Goal: Information Seeking & Learning: Stay updated

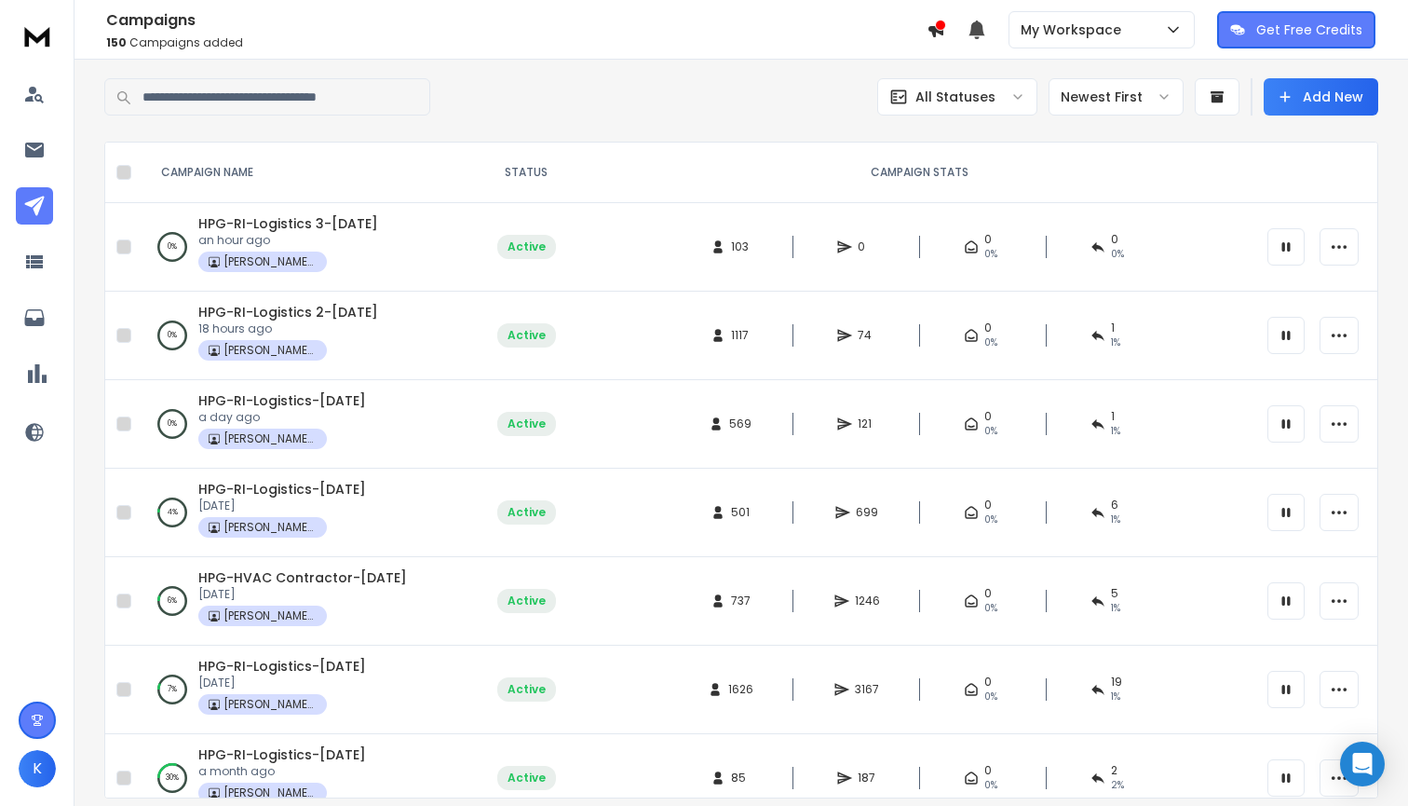
drag, startPoint x: 0, startPoint y: 0, endPoint x: 767, endPoint y: 73, distance: 770.8
click at [767, 73] on div "Campaigns 150 Campaigns Added All Statuses Newest First Add New CAMPAIGN NAME S…" at bounding box center [742, 438] width 1334 height 757
click at [36, 361] on icon at bounding box center [37, 373] width 28 height 28
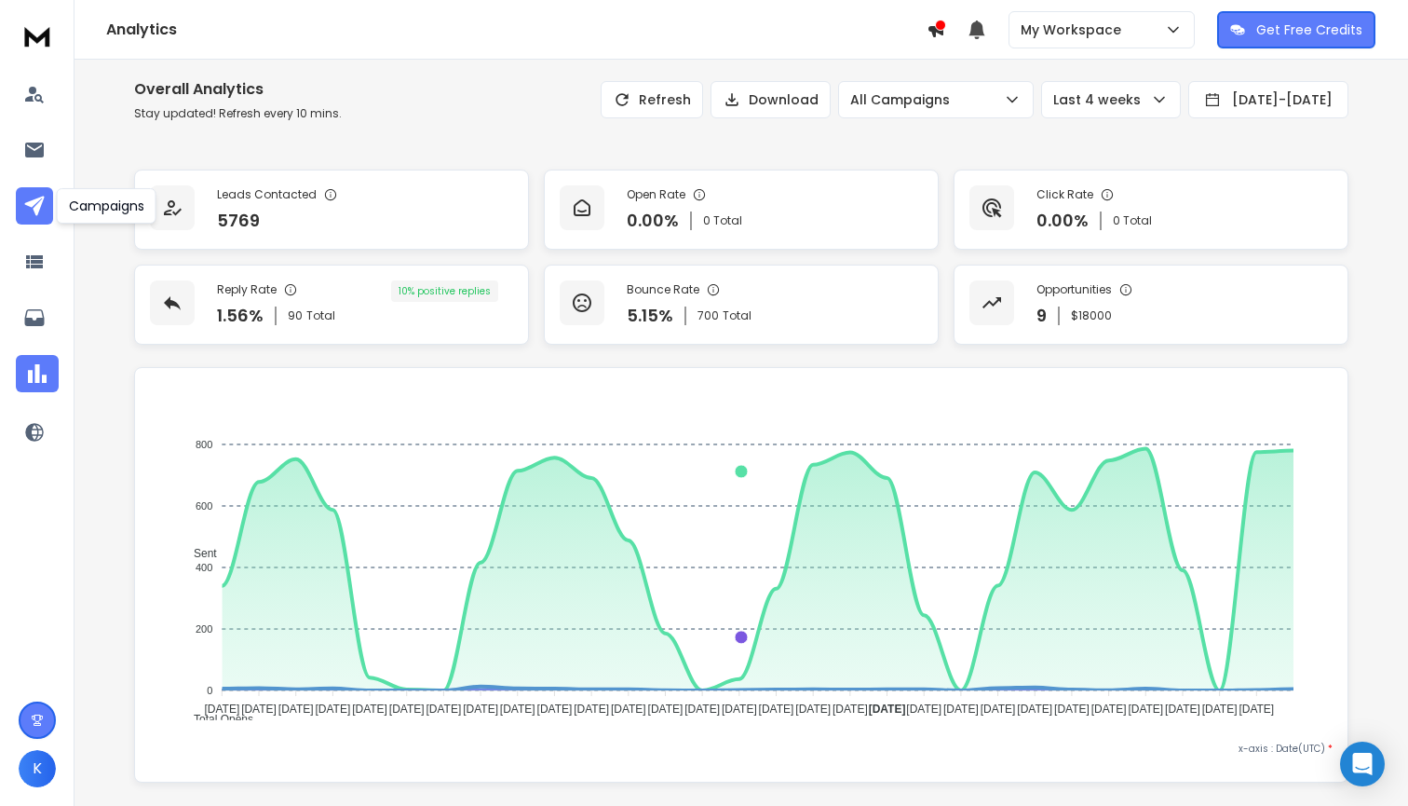
click at [42, 199] on icon at bounding box center [34, 206] width 20 height 20
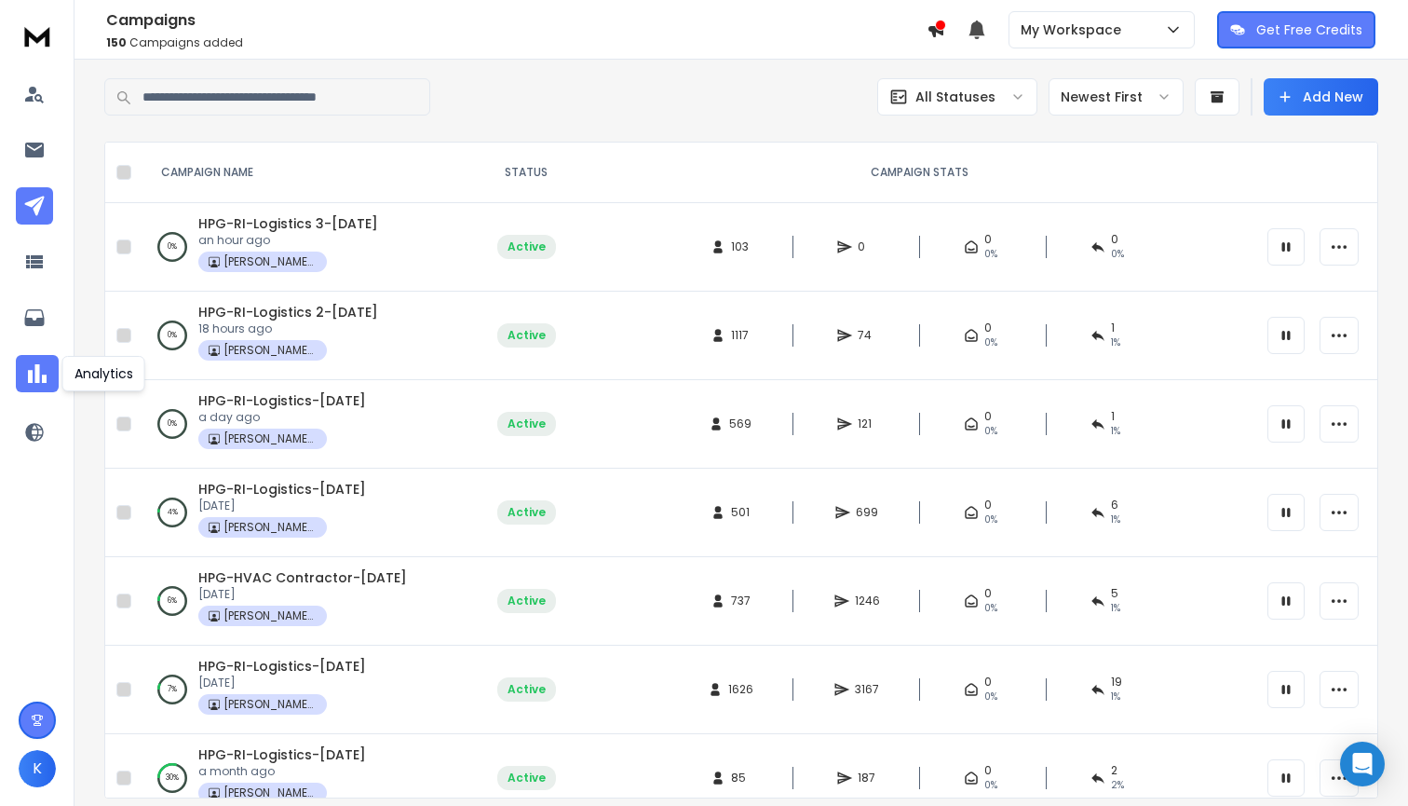
click at [24, 368] on icon at bounding box center [37, 373] width 28 height 28
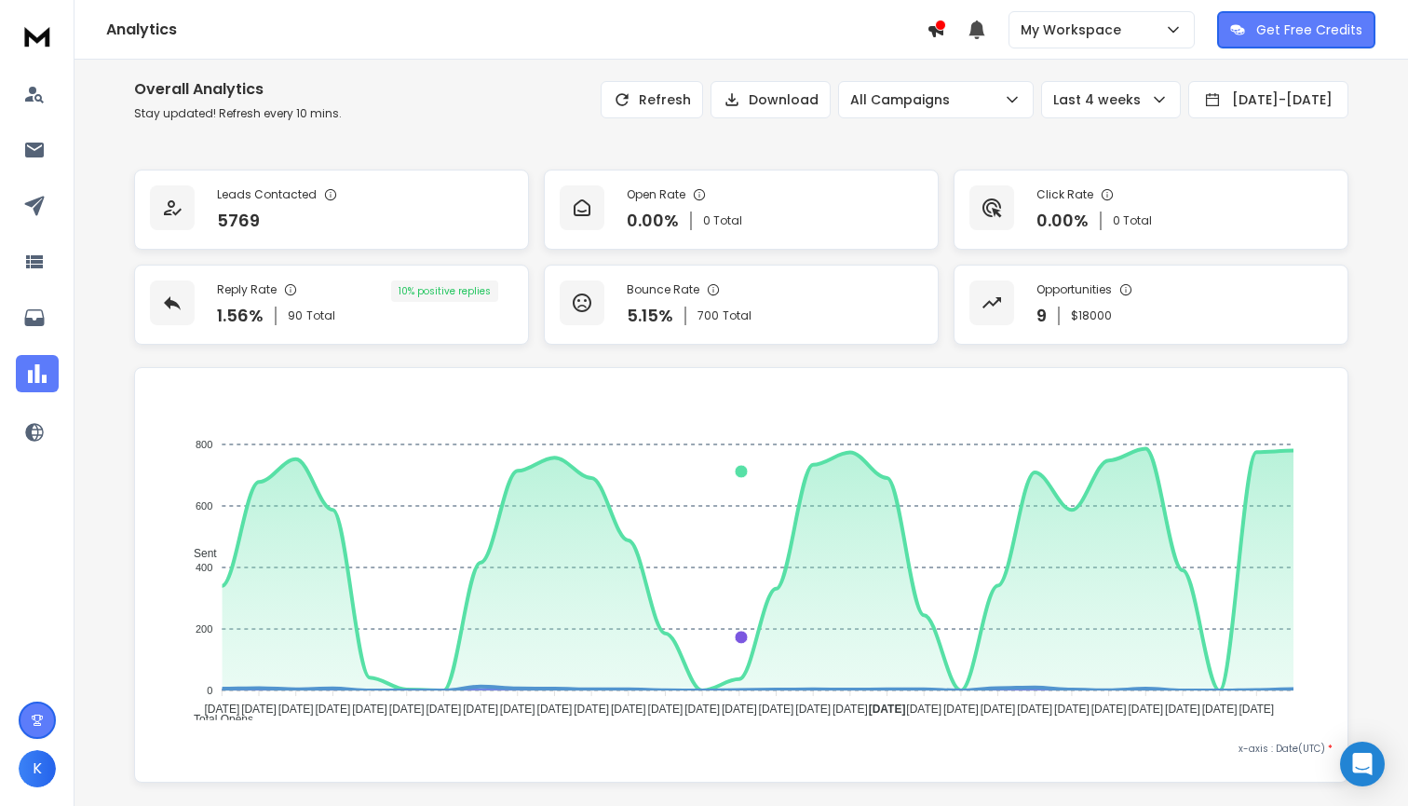
click at [244, 102] on div "Overall Analytics Stay updated! Refresh every 10 mins." at bounding box center [238, 99] width 208 height 43
click at [256, 115] on p "Stay updated! Refresh every 10 mins." at bounding box center [238, 113] width 208 height 15
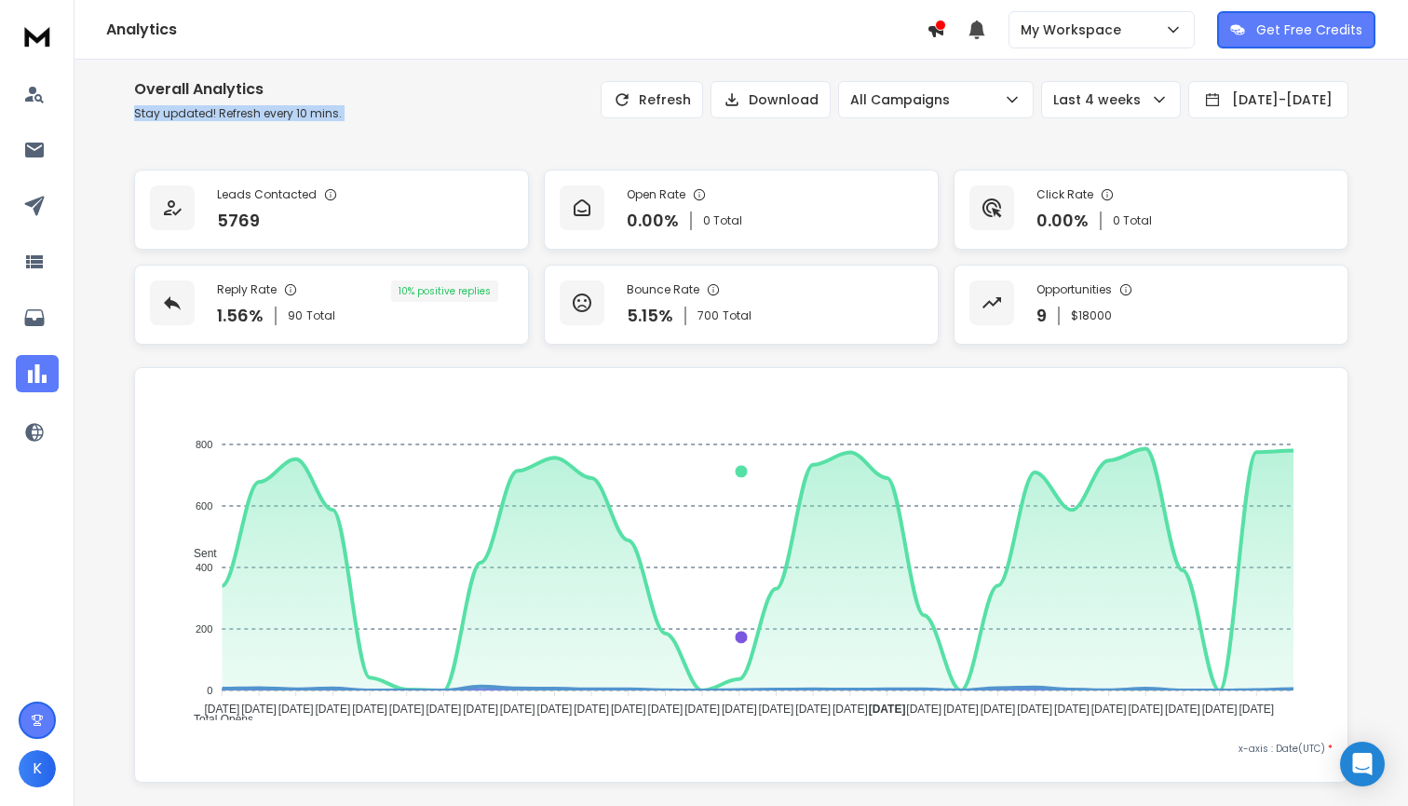
click at [256, 115] on p "Stay updated! Refresh every 10 mins." at bounding box center [238, 113] width 208 height 15
click at [259, 84] on h1 "Overall Analytics" at bounding box center [238, 89] width 208 height 22
click at [277, 101] on div "Overall Analytics Stay updated! Refresh every 10 mins." at bounding box center [238, 99] width 208 height 43
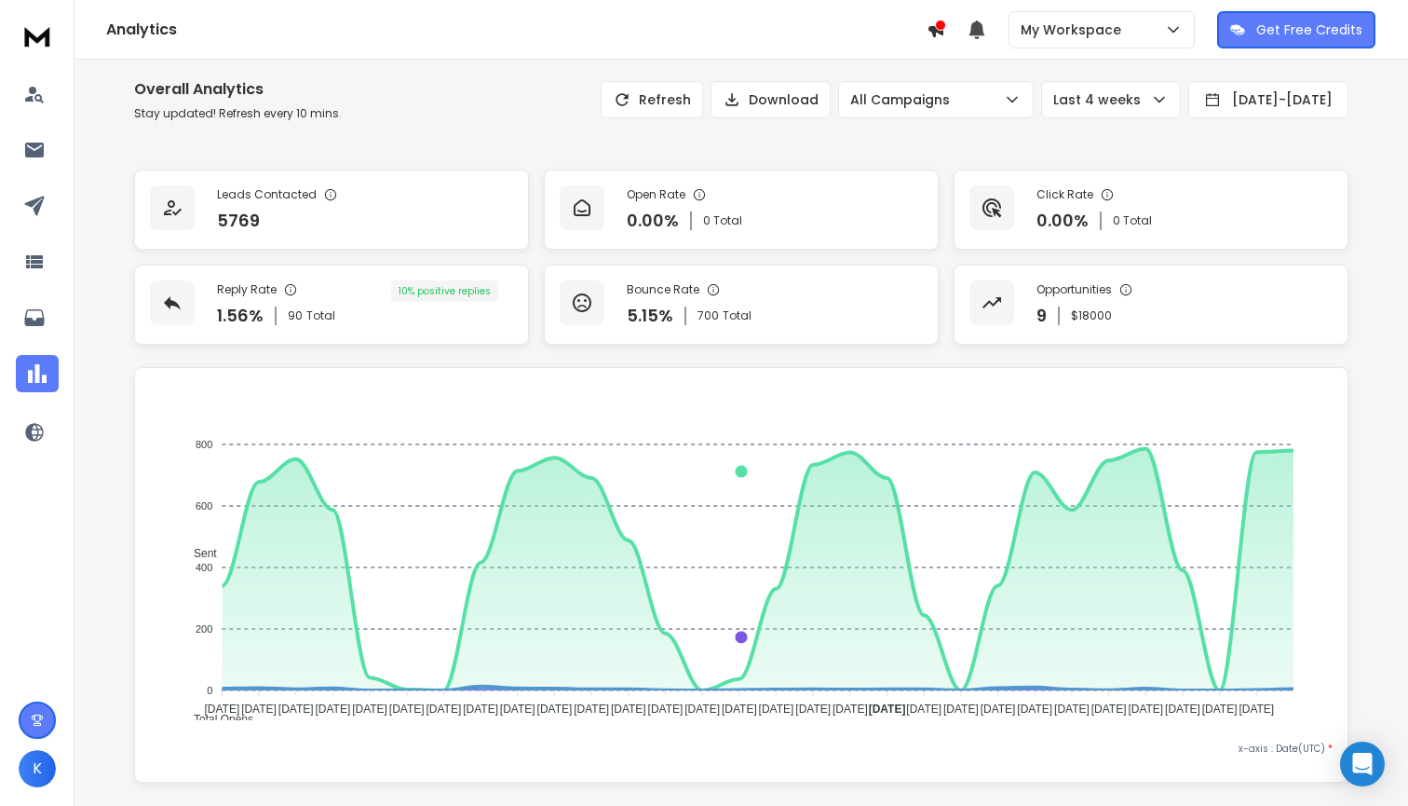
click at [277, 101] on div "Overall Analytics Stay updated! Refresh every 10 mins." at bounding box center [238, 99] width 208 height 43
click at [282, 112] on p "Stay updated! Refresh every 10 mins." at bounding box center [238, 113] width 208 height 15
click at [265, 88] on h1 "Overall Analytics" at bounding box center [238, 89] width 208 height 22
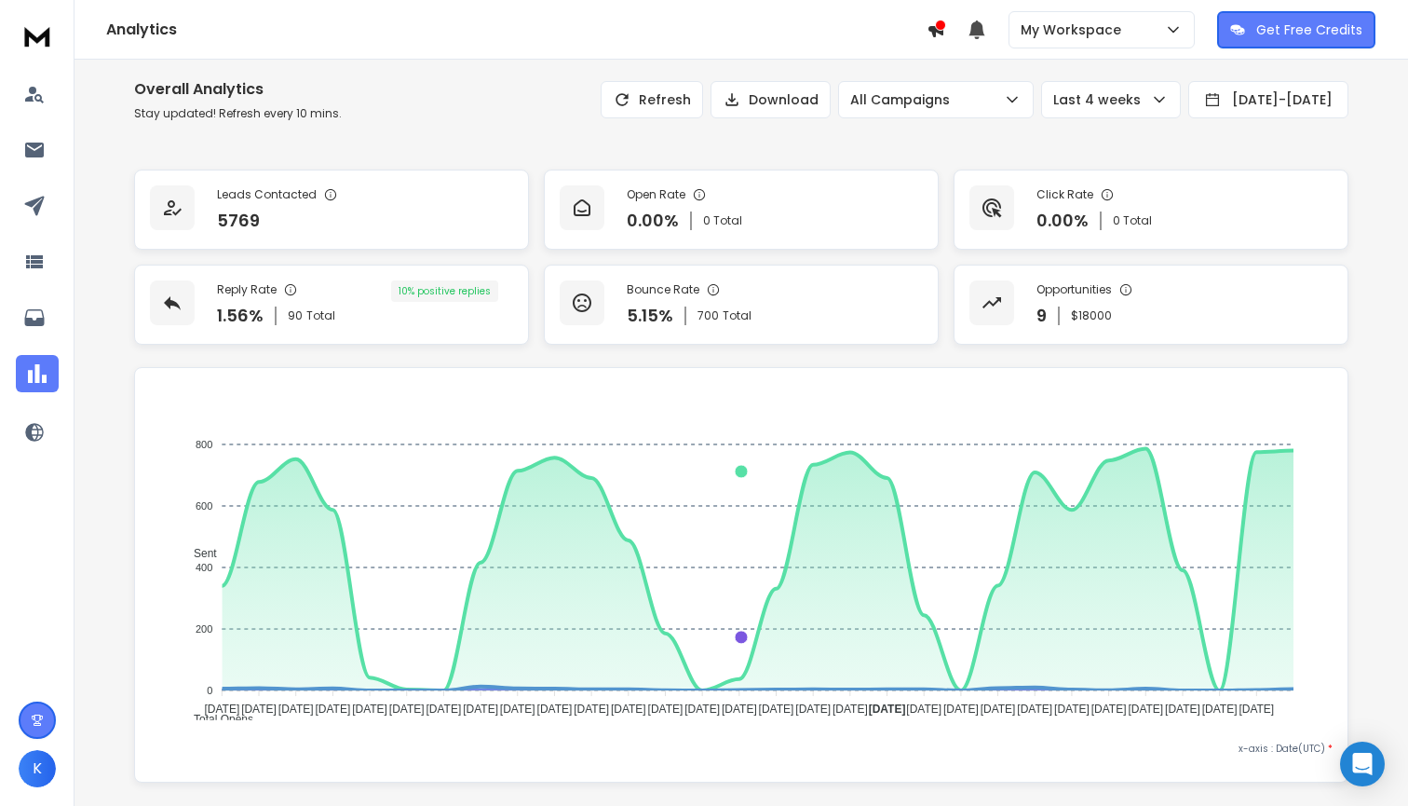
click at [265, 88] on h1 "Overall Analytics" at bounding box center [238, 89] width 208 height 22
click at [344, 114] on div "Overall Analytics Stay updated! Refresh every 10 mins. Refresh Download All Cam…" at bounding box center [741, 99] width 1214 height 43
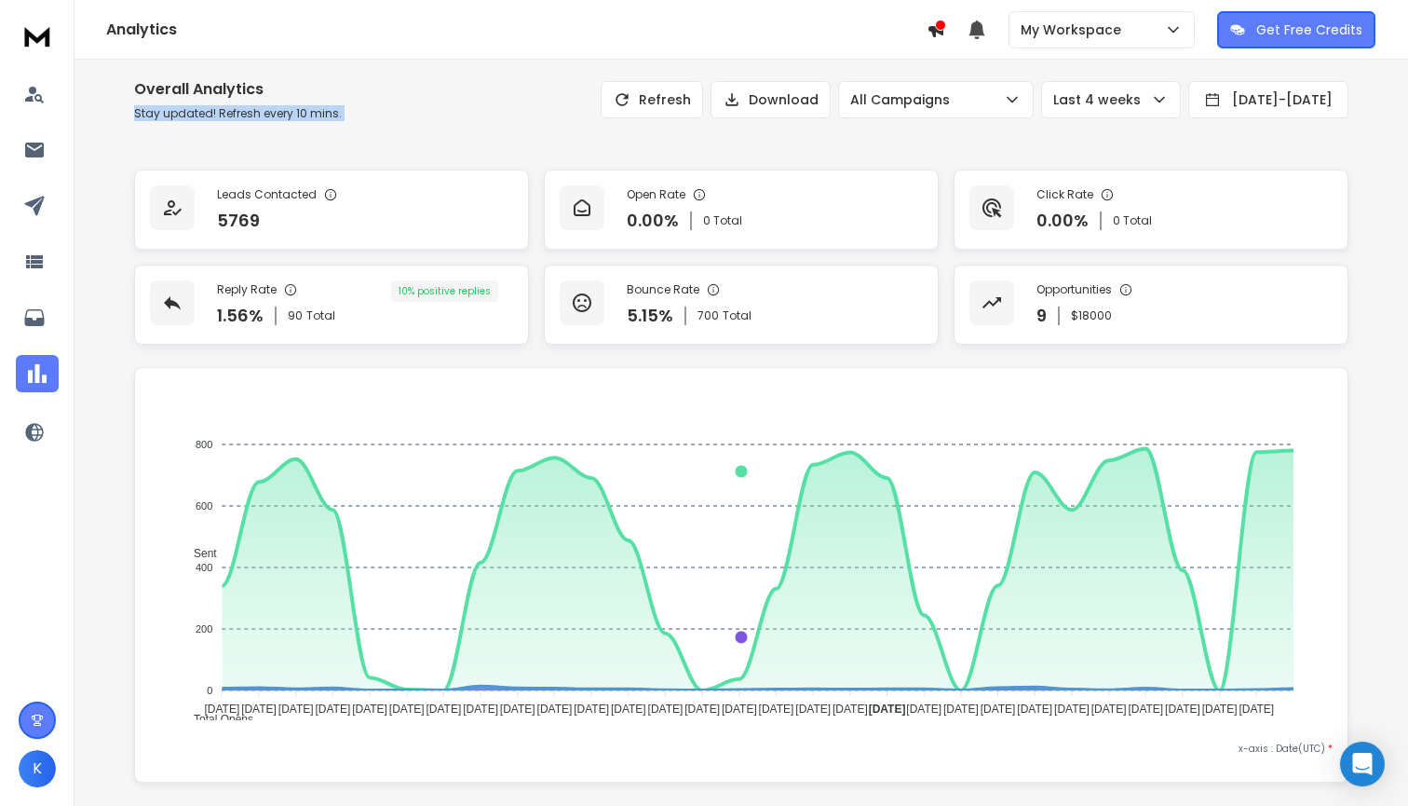
click at [373, 89] on div "Overall Analytics Stay updated! Refresh every 10 mins. Refresh Download All Cam…" at bounding box center [741, 99] width 1214 height 43
click at [304, 88] on h1 "Overall Analytics" at bounding box center [238, 89] width 208 height 22
click at [345, 115] on div "Overall Analytics Stay updated! Refresh every 10 mins. Refresh Download All Cam…" at bounding box center [741, 99] width 1214 height 43
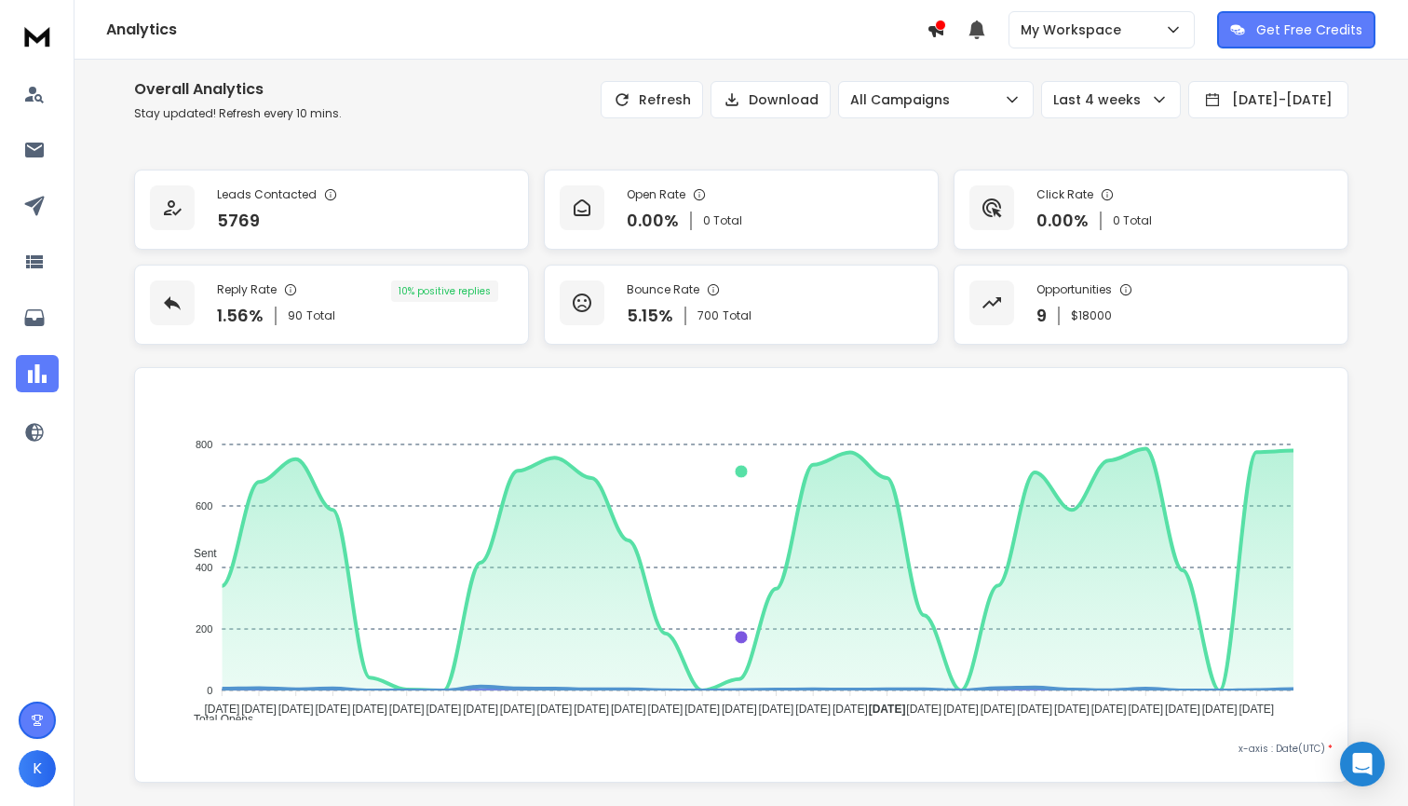
click at [345, 115] on div "Overall Analytics Stay updated! Refresh every 10 mins. Refresh Download All Cam…" at bounding box center [741, 99] width 1214 height 43
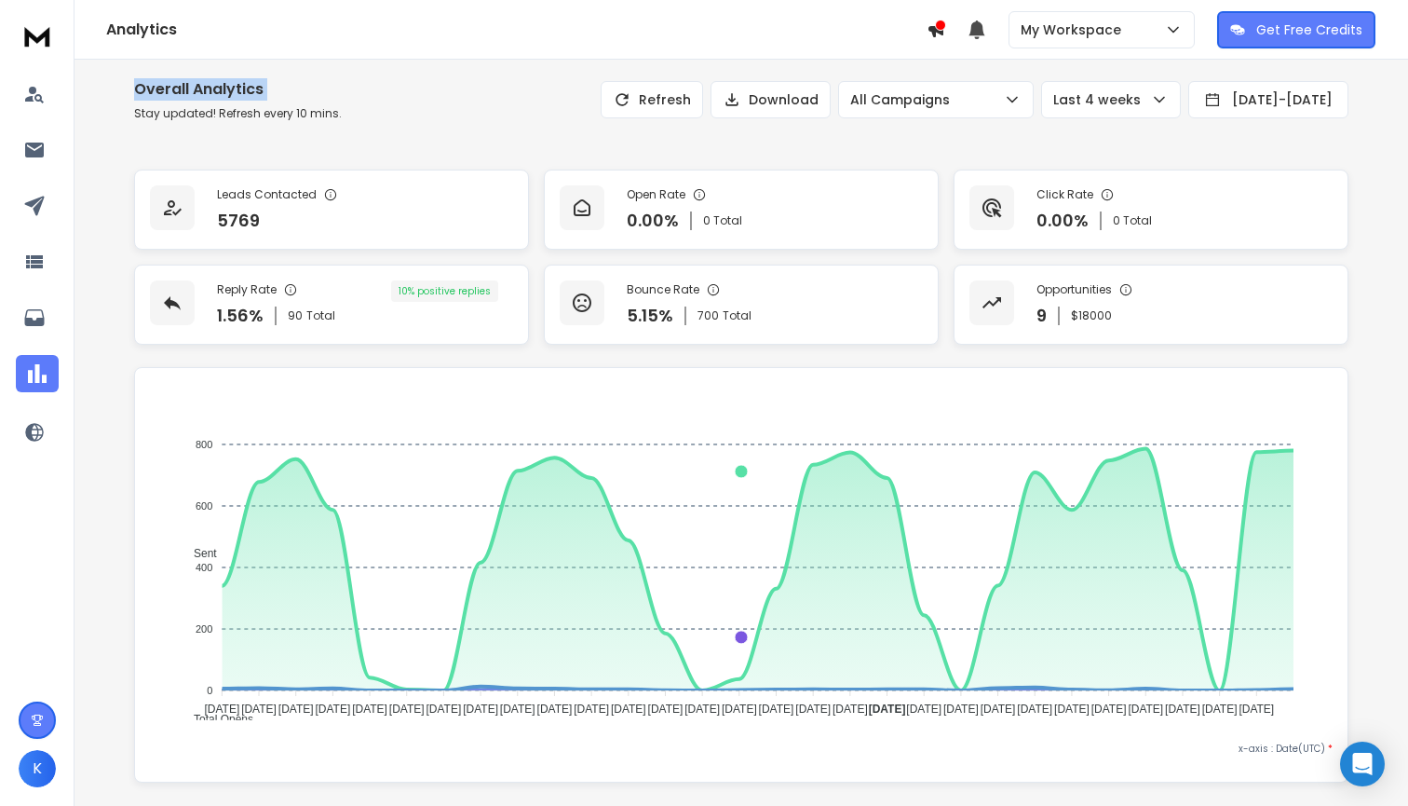
click at [366, 118] on div "Overall Analytics Stay updated! Refresh every 10 mins. Refresh Download All Cam…" at bounding box center [741, 99] width 1214 height 43
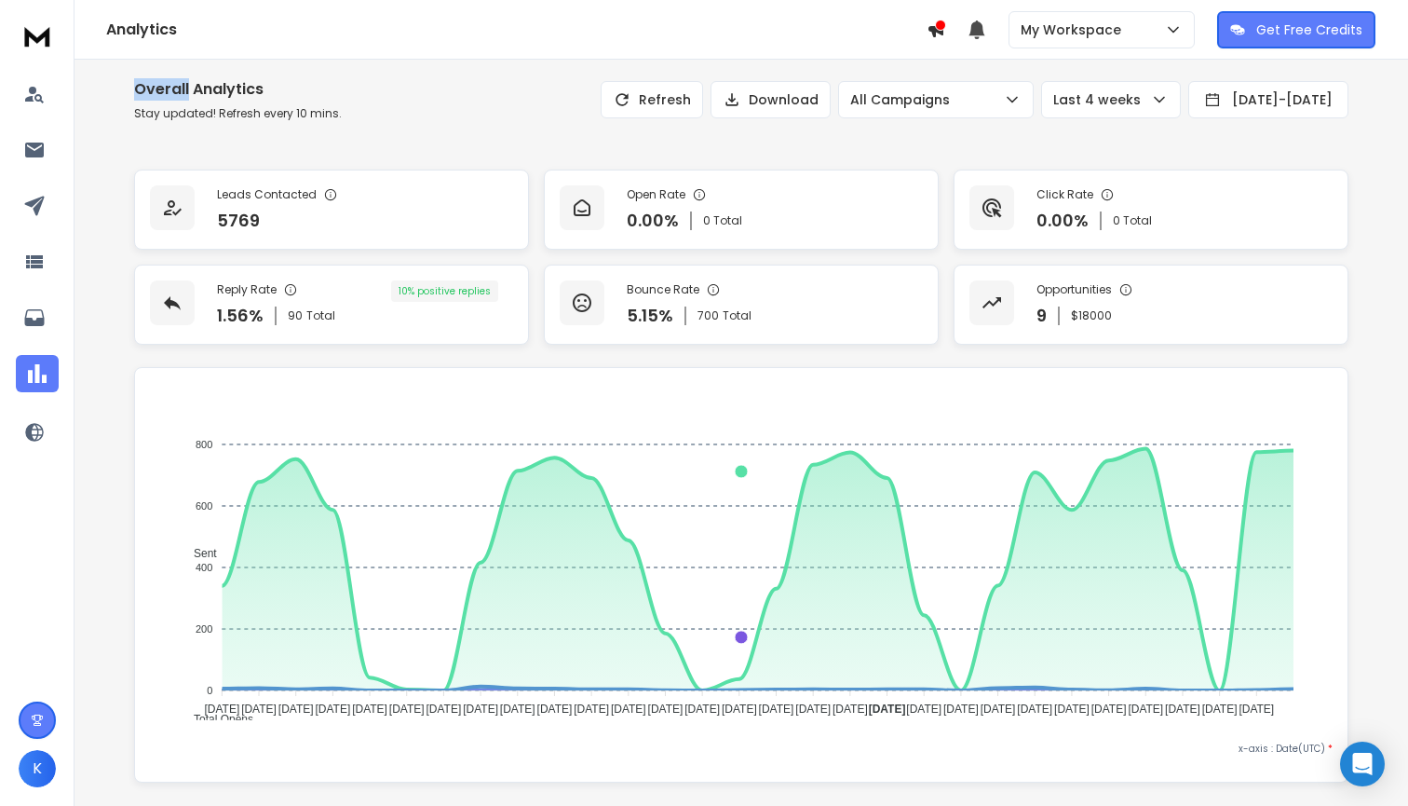
click at [374, 110] on div "Overall Analytics Stay updated! Refresh every 10 mins. Refresh Download All Cam…" at bounding box center [741, 99] width 1214 height 43
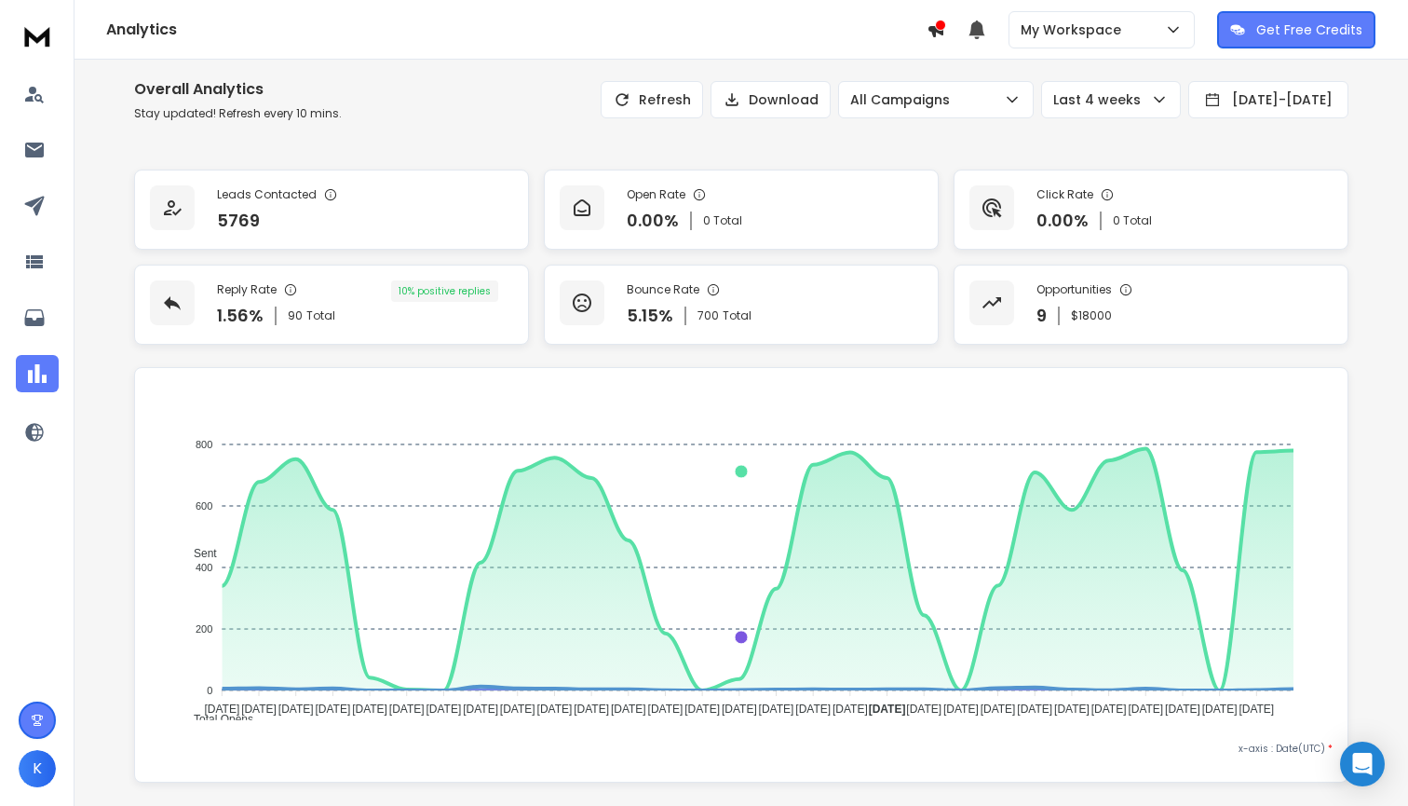
click at [390, 106] on div "Overall Analytics Stay updated! Refresh every 10 mins. Refresh Download All Cam…" at bounding box center [741, 99] width 1214 height 43
click at [286, 78] on h1 "Overall Analytics" at bounding box center [238, 89] width 208 height 22
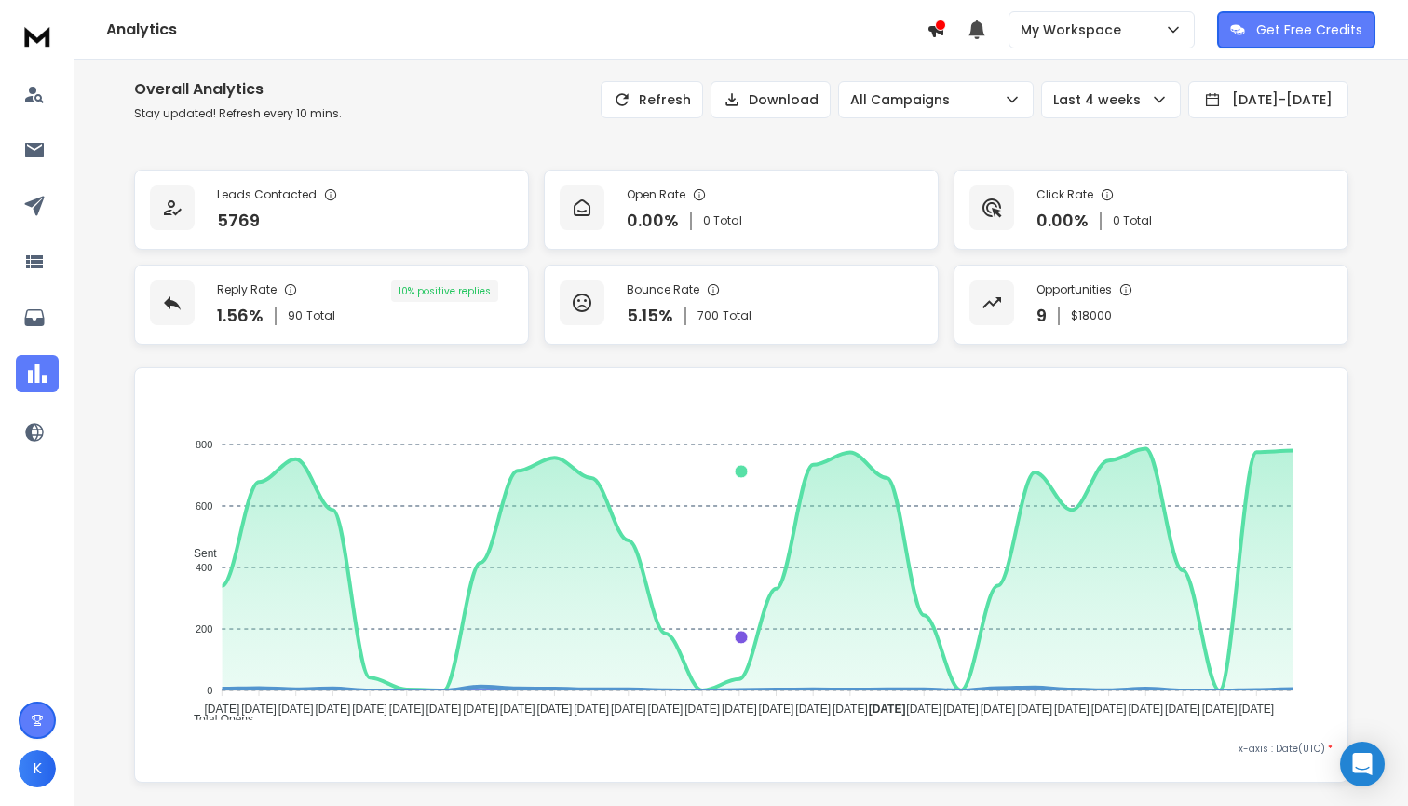
click at [286, 78] on h1 "Overall Analytics" at bounding box center [238, 89] width 208 height 22
click at [42, 203] on icon at bounding box center [34, 206] width 22 height 22
